Goal: Check status

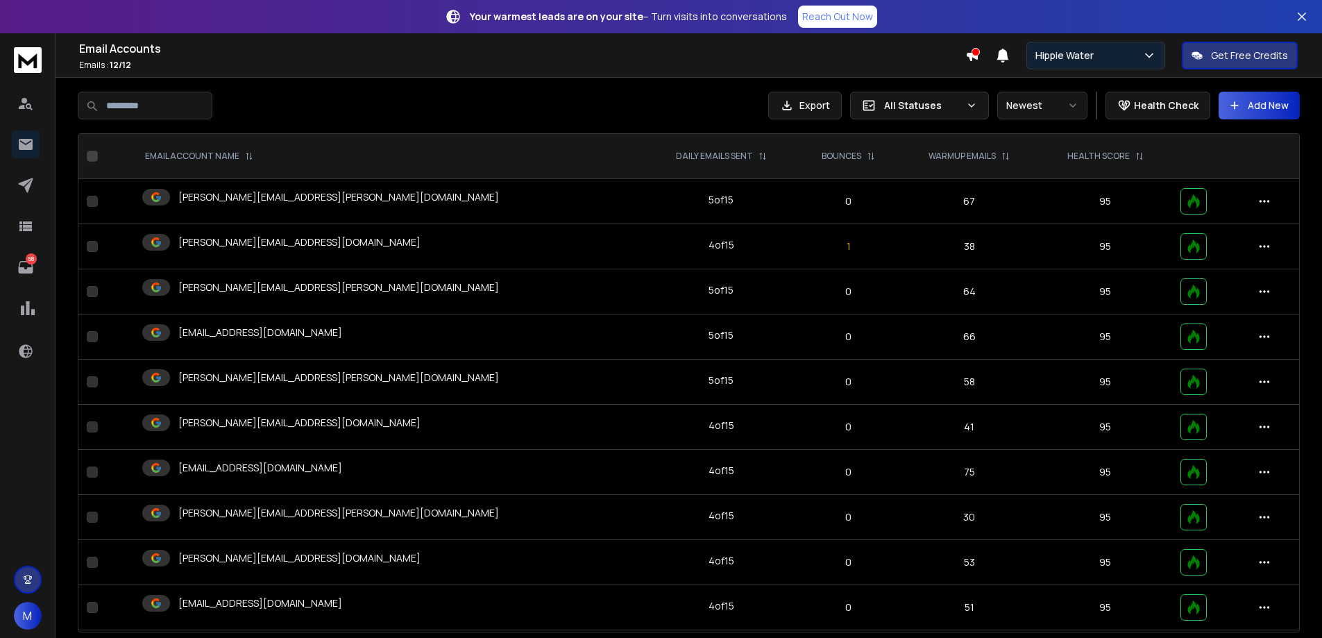
click at [1079, 62] on p "Hippie Water" at bounding box center [1068, 56] width 64 height 14
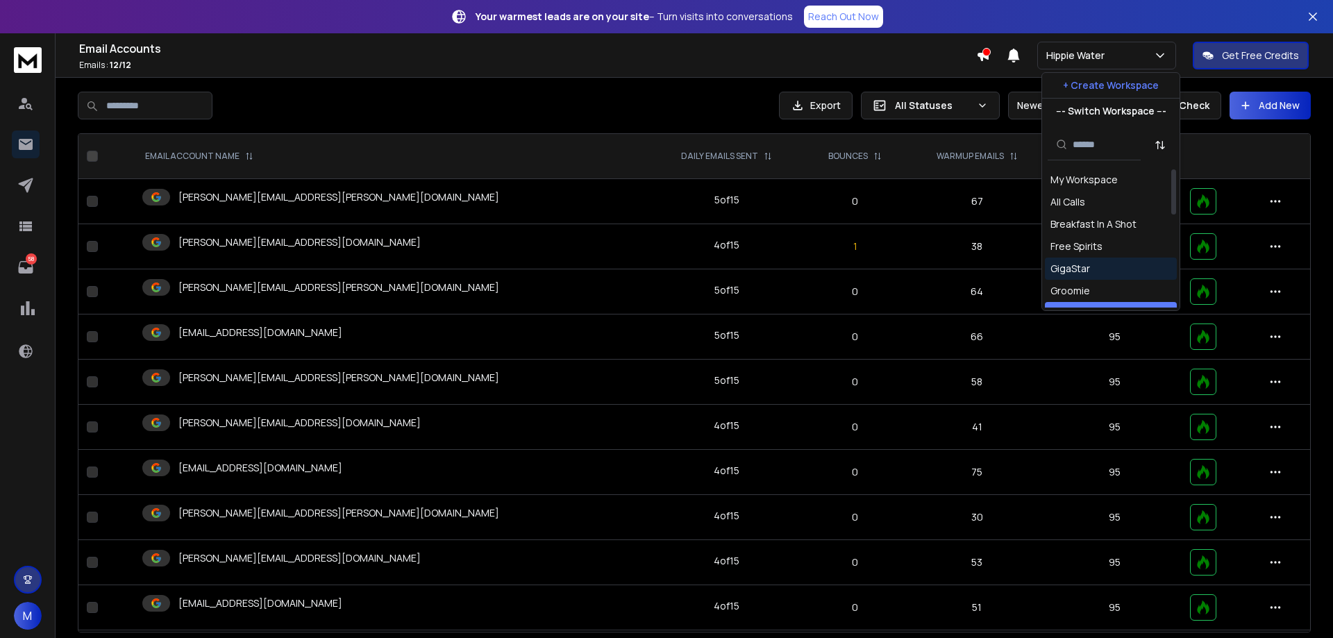
click at [1097, 266] on div "GigaStar" at bounding box center [1111, 268] width 132 height 22
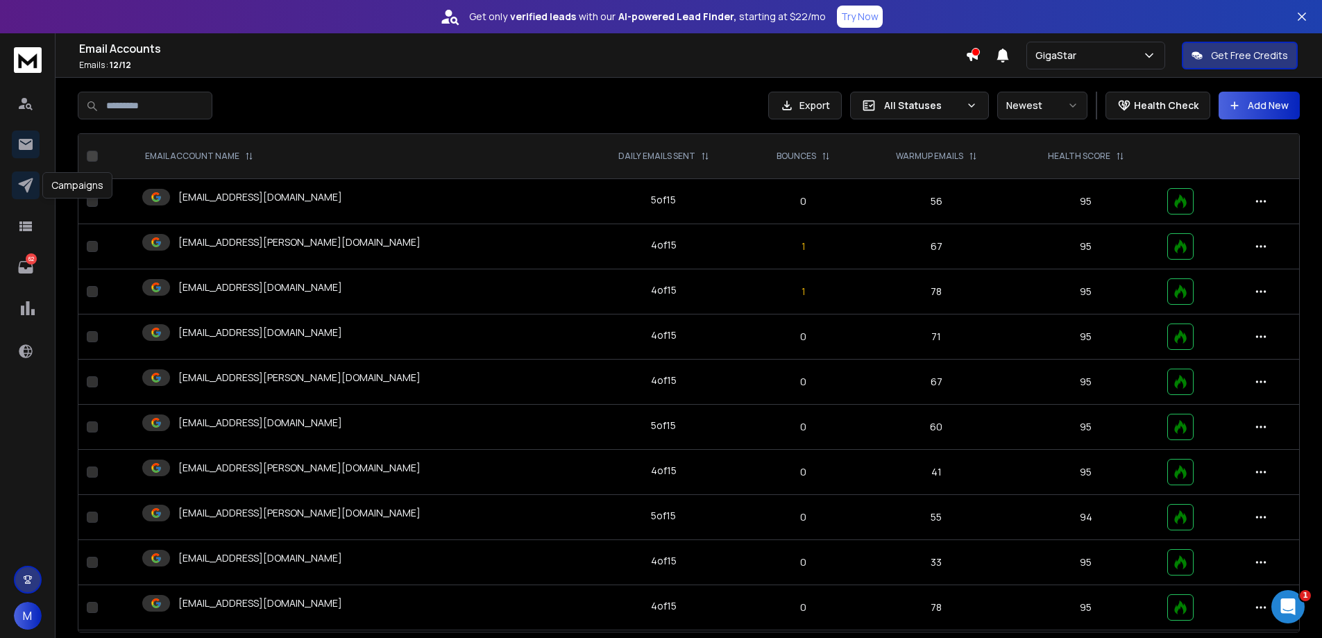
click at [28, 186] on icon at bounding box center [25, 185] width 15 height 15
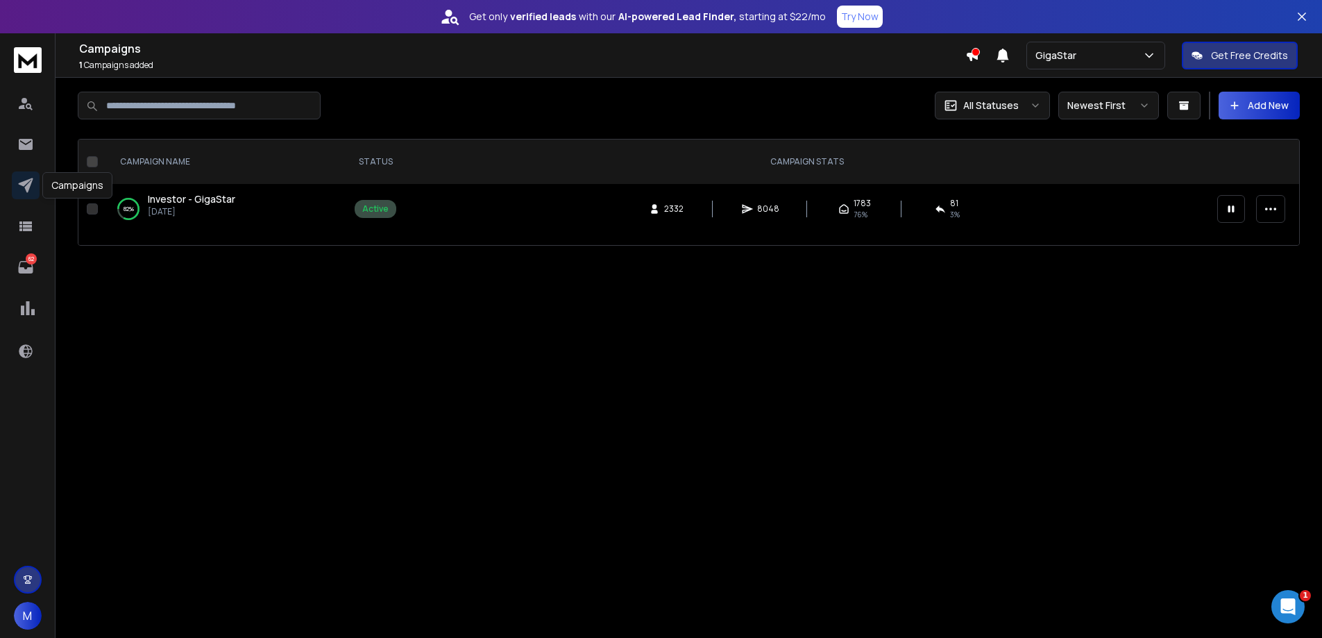
click at [223, 226] on td "82 % Investor - GigaStar 2 months ago" at bounding box center [224, 209] width 243 height 50
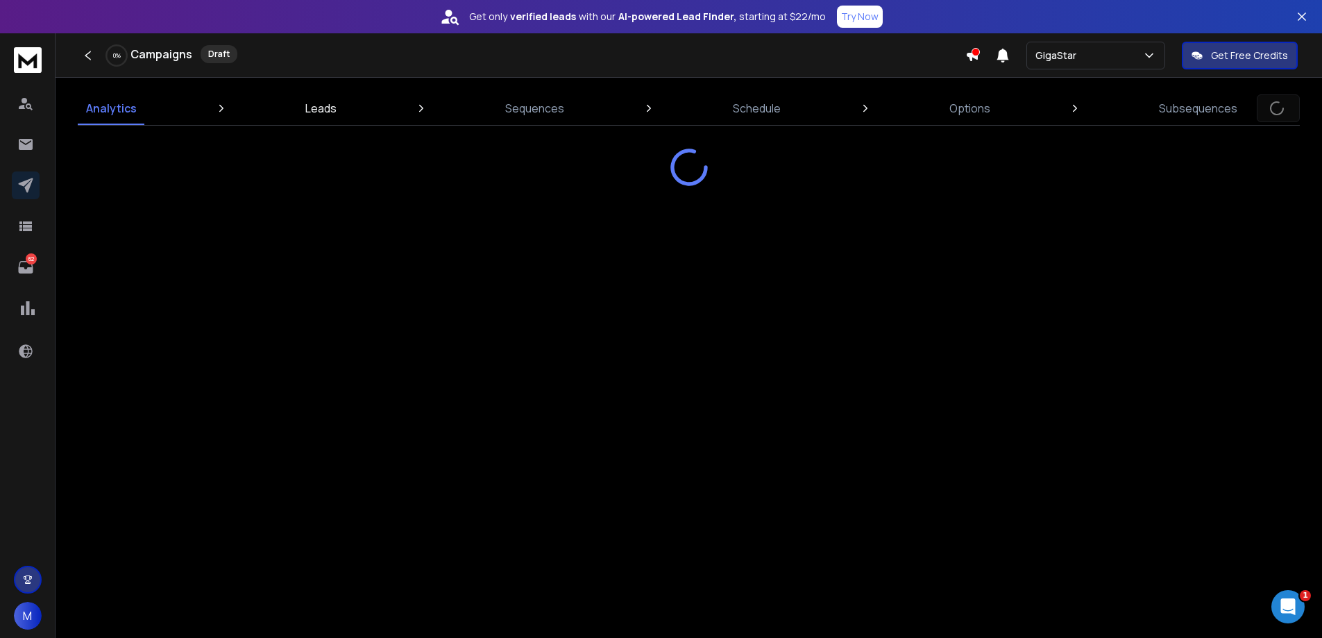
click at [305, 107] on link "Leads" at bounding box center [321, 108] width 48 height 33
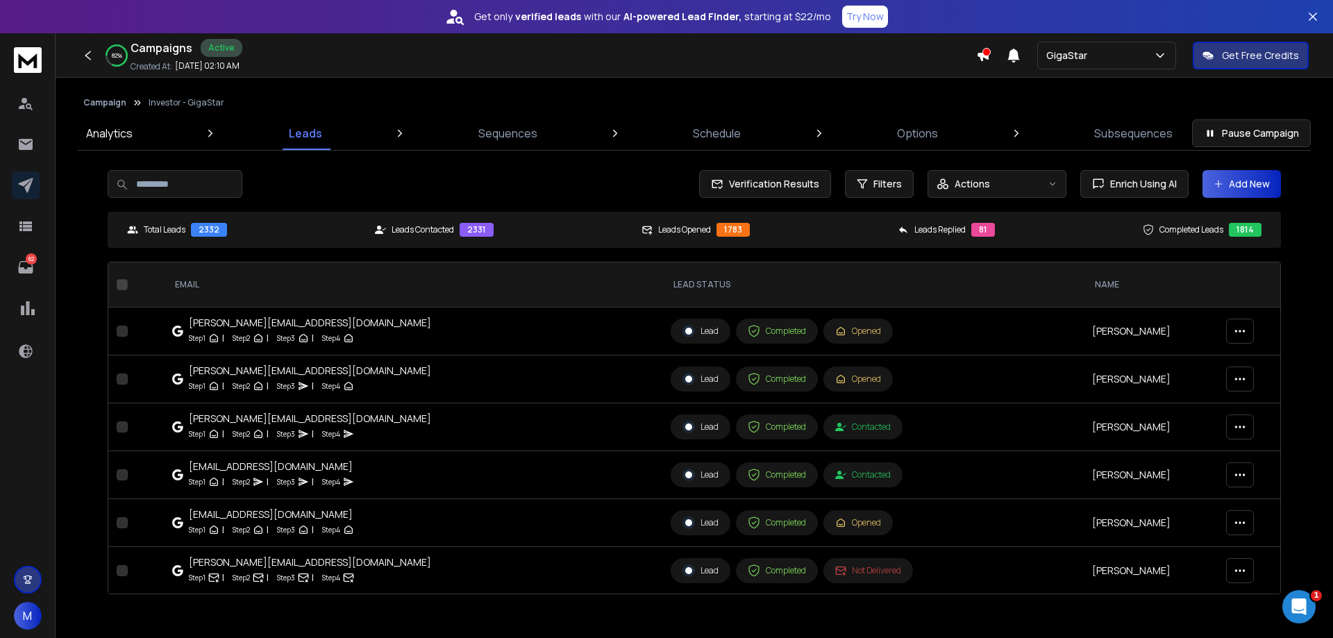
click at [126, 140] on p "Analytics" at bounding box center [109, 133] width 47 height 17
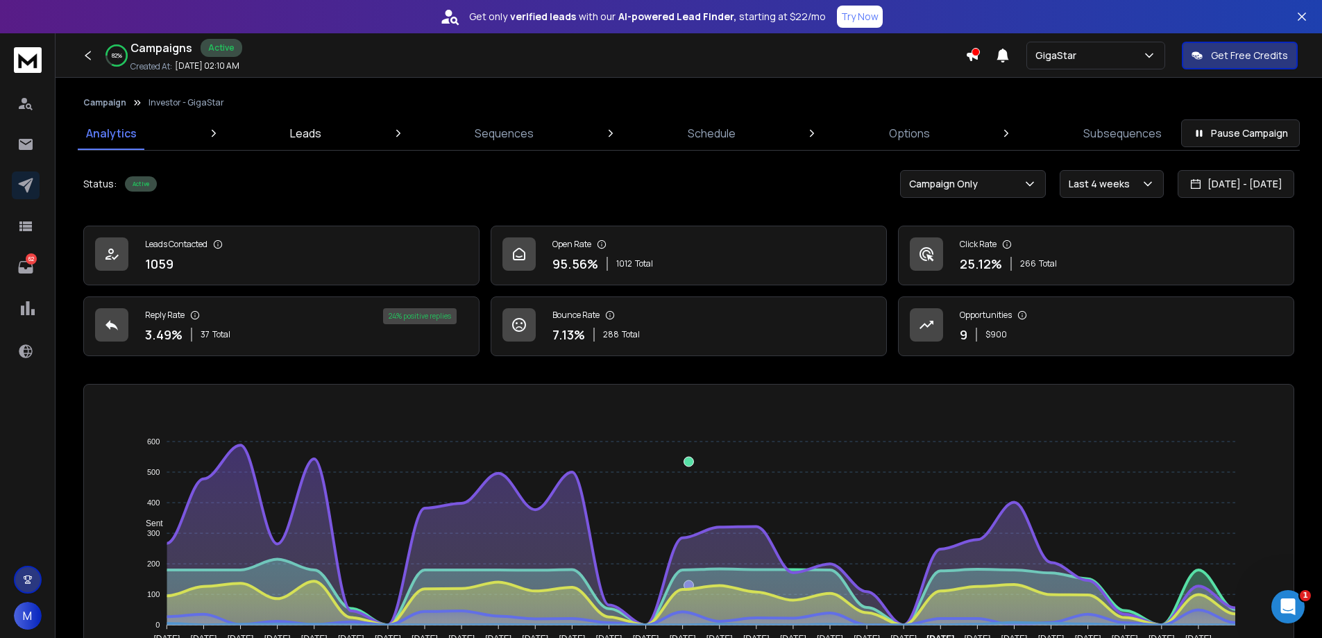
click at [291, 135] on p "Leads" at bounding box center [305, 133] width 31 height 17
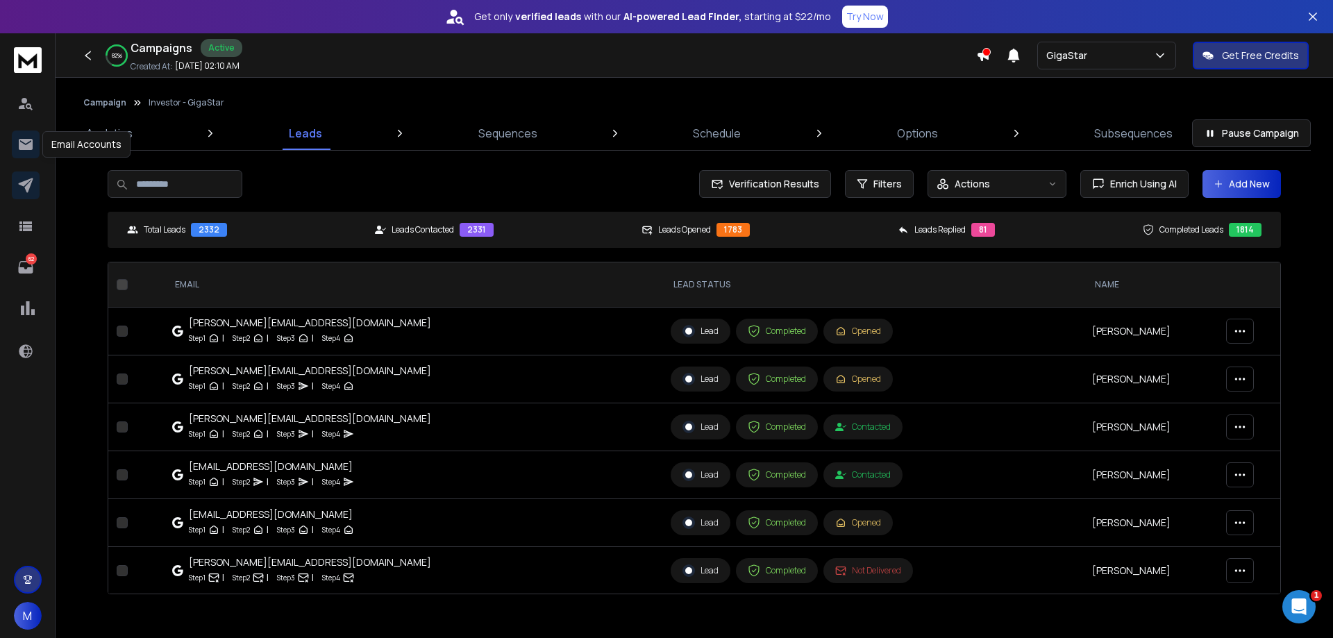
click at [26, 146] on icon at bounding box center [26, 144] width 14 height 11
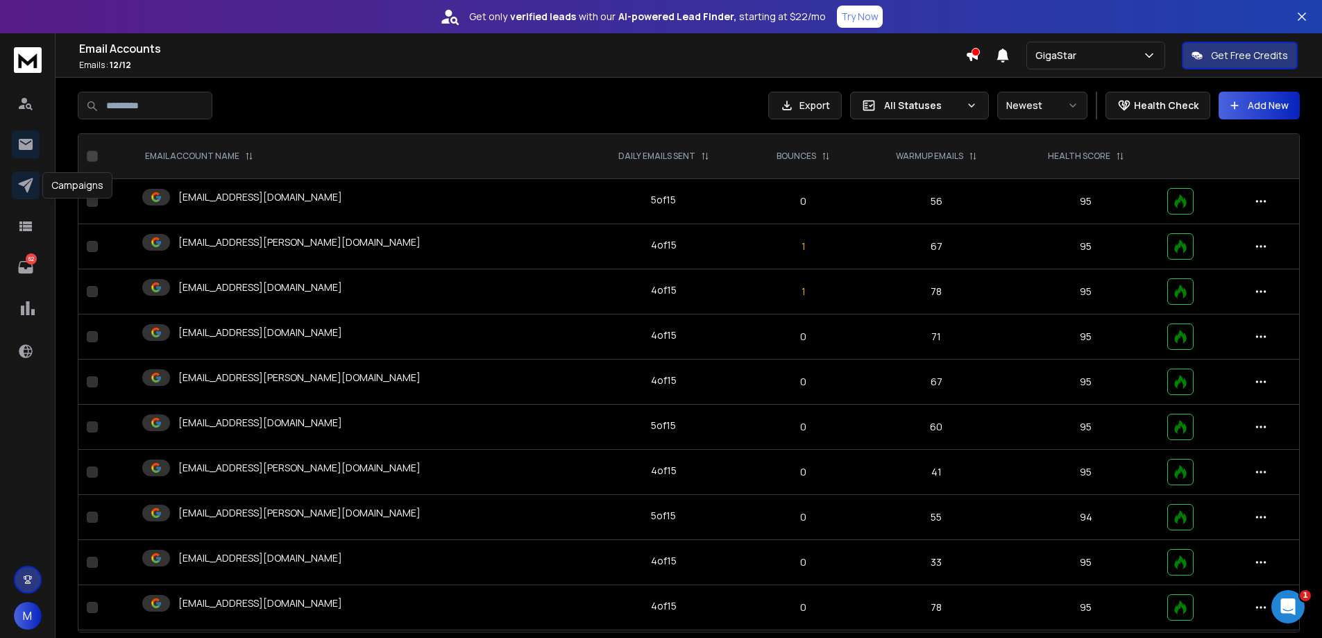
click at [22, 186] on icon at bounding box center [25, 185] width 17 height 17
